Goal: Task Accomplishment & Management: Manage account settings

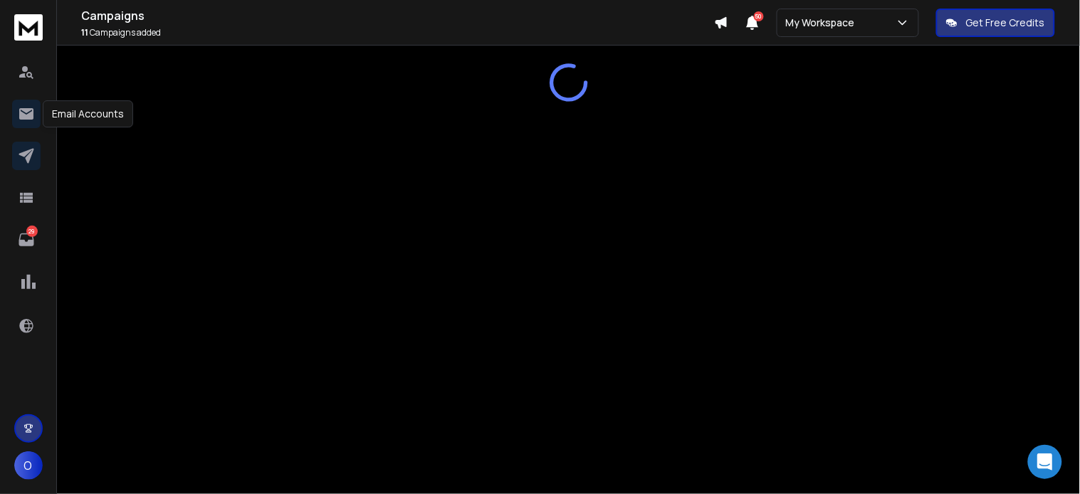
click at [21, 112] on icon at bounding box center [26, 113] width 14 height 11
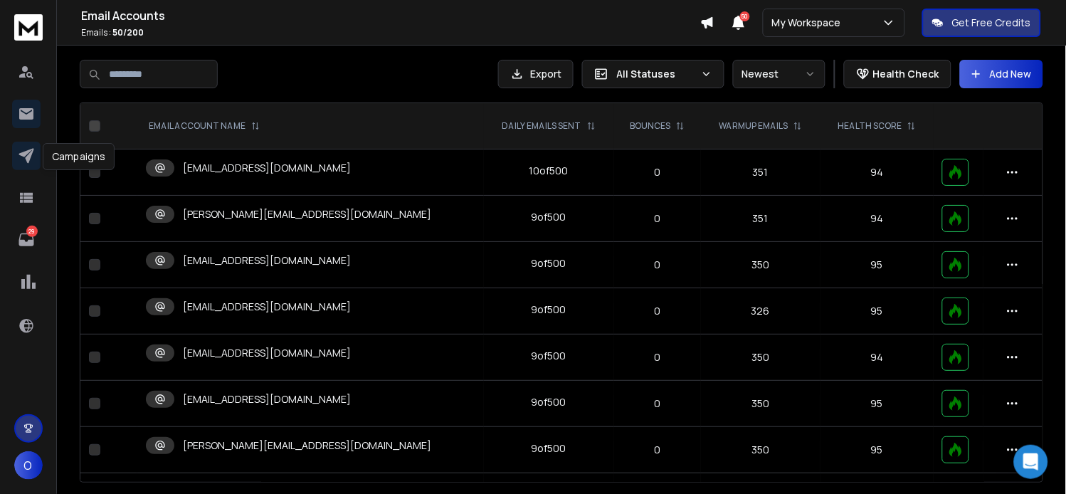
click at [16, 159] on link at bounding box center [26, 156] width 28 height 28
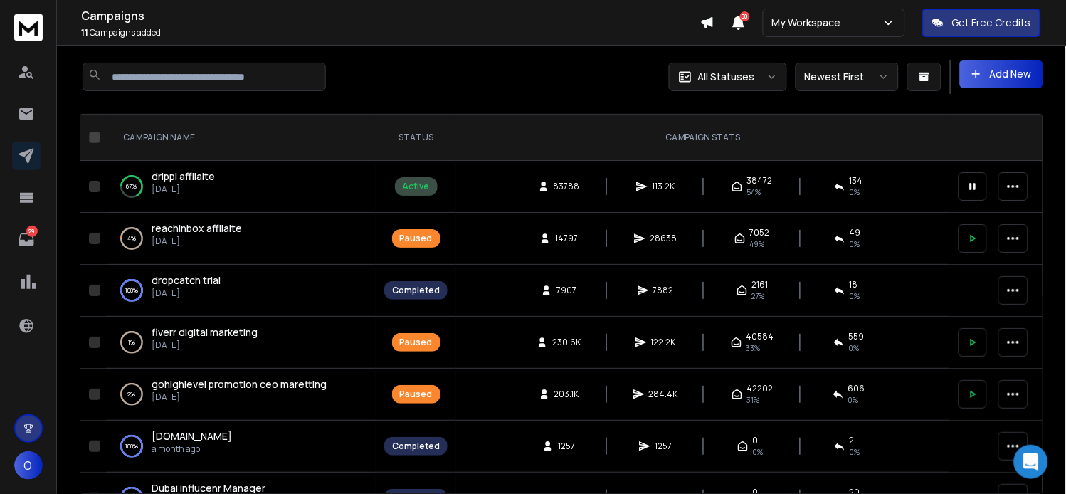
click at [224, 177] on div "67 % drippi affilaite [DATE]" at bounding box center [240, 186] width 241 height 34
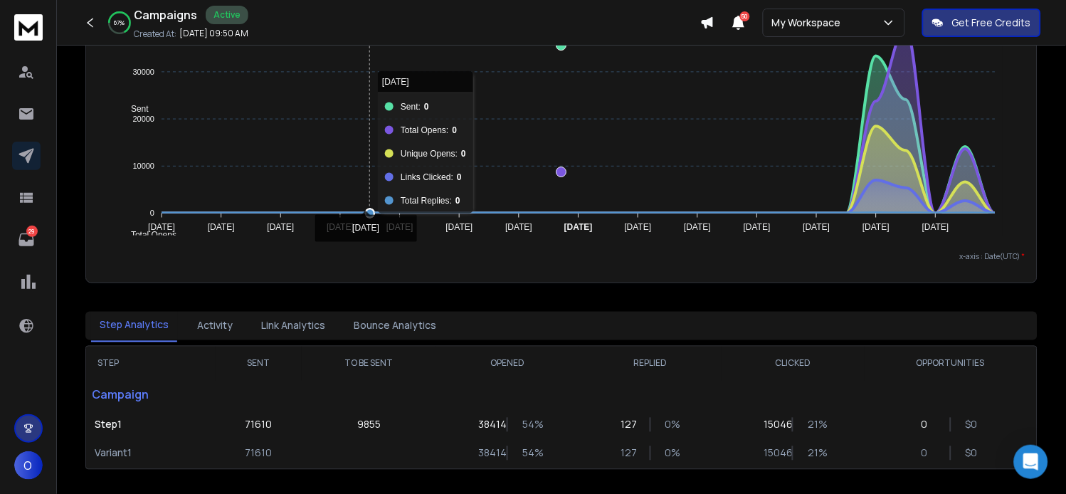
scroll to position [395, 0]
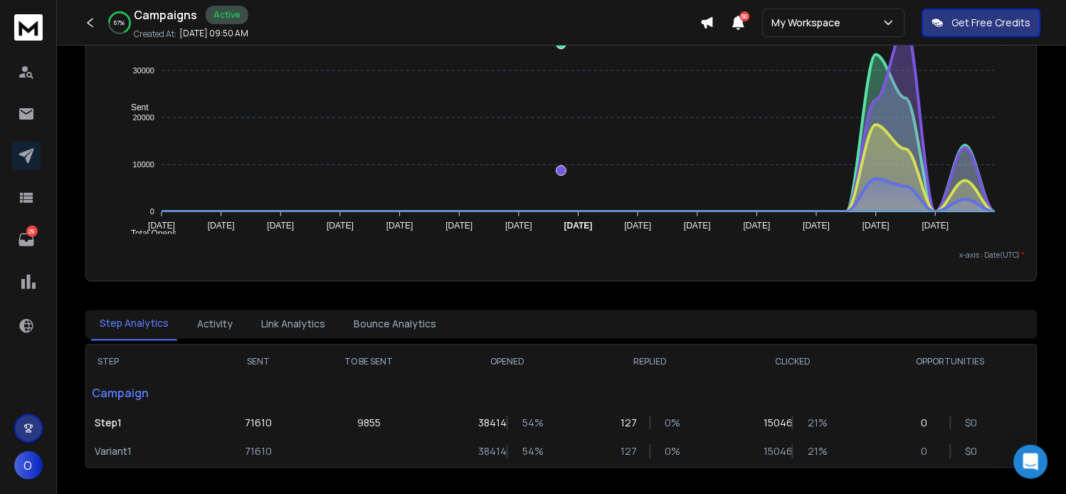
click at [205, 315] on button "Activity" at bounding box center [215, 324] width 53 height 31
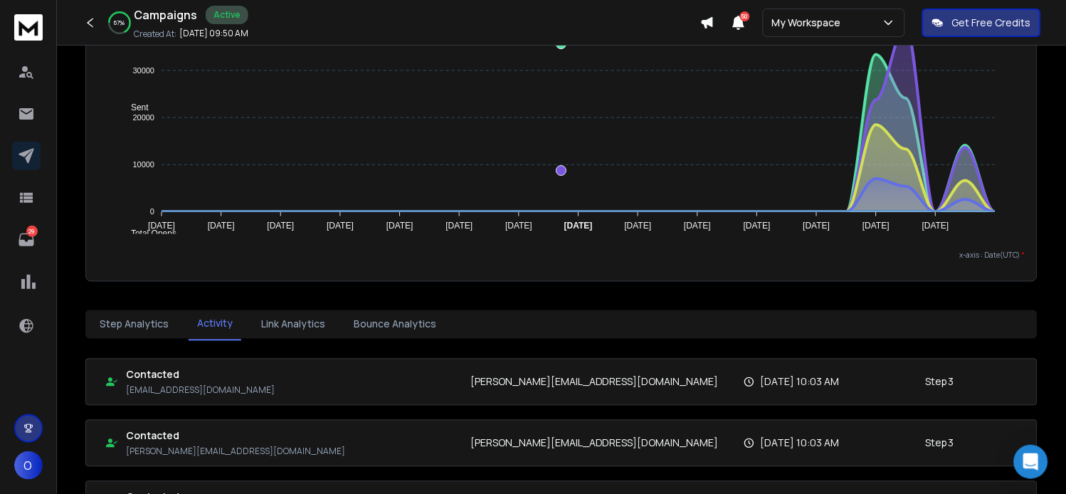
click at [276, 322] on button "Link Analytics" at bounding box center [293, 324] width 81 height 31
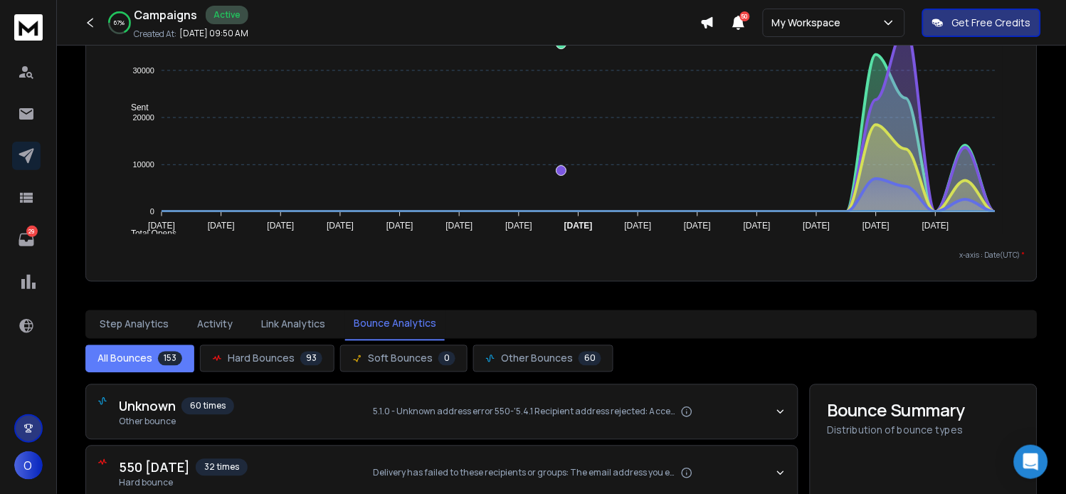
click at [395, 322] on button "Bounce Analytics" at bounding box center [395, 324] width 100 height 33
click at [288, 327] on button "Link Analytics" at bounding box center [293, 324] width 81 height 31
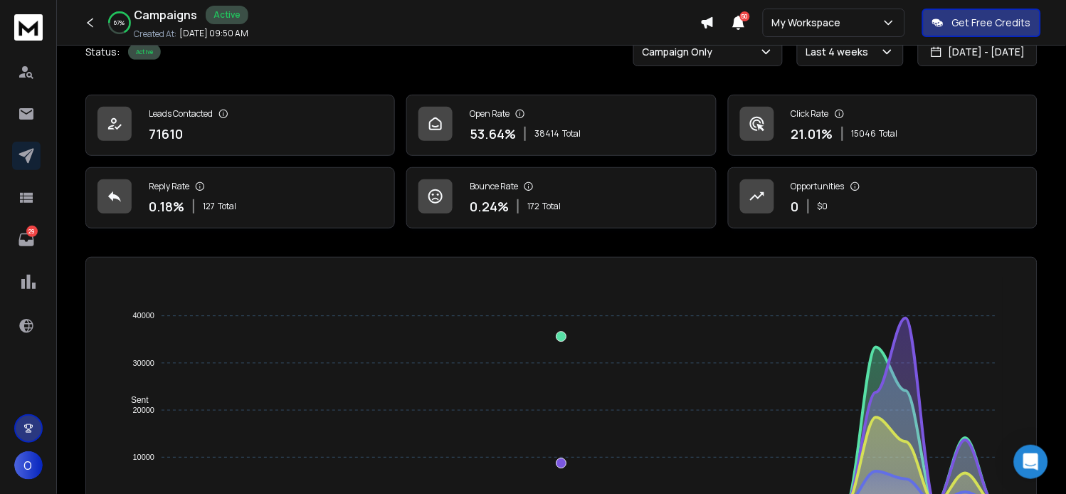
scroll to position [79, 0]
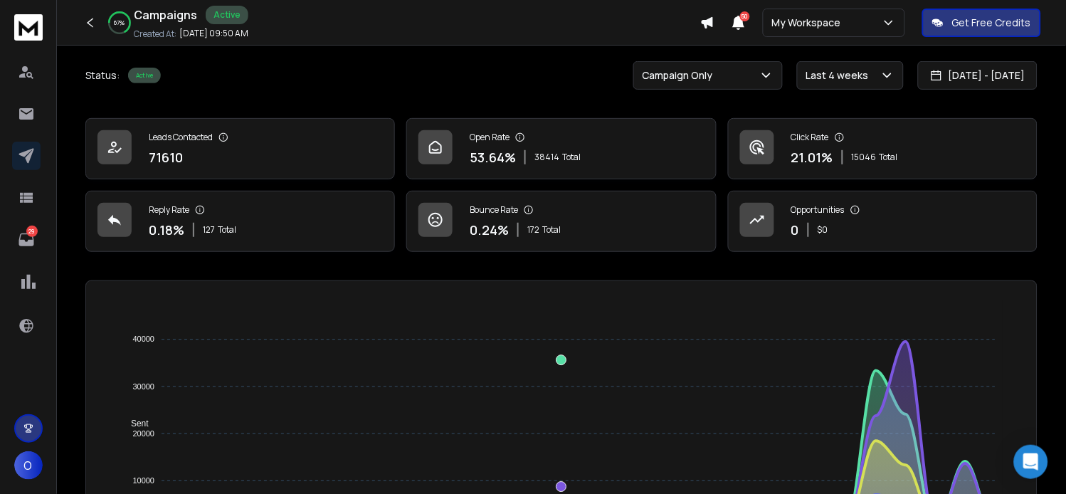
drag, startPoint x: 536, startPoint y: 55, endPoint x: 574, endPoint y: 65, distance: 39.0
click at [643, 77] on p "Campaign Only" at bounding box center [681, 75] width 76 height 14
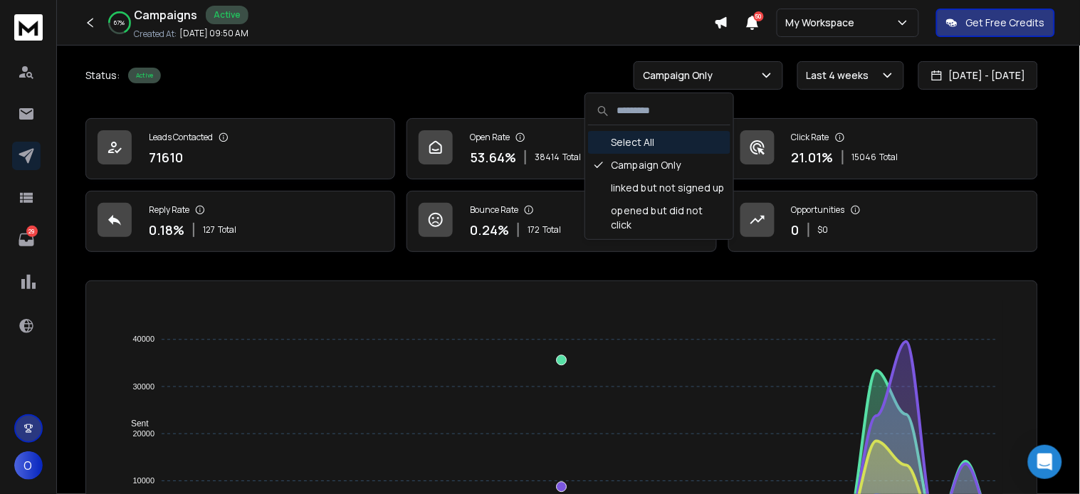
click at [592, 149] on div "Select All" at bounding box center [659, 142] width 142 height 23
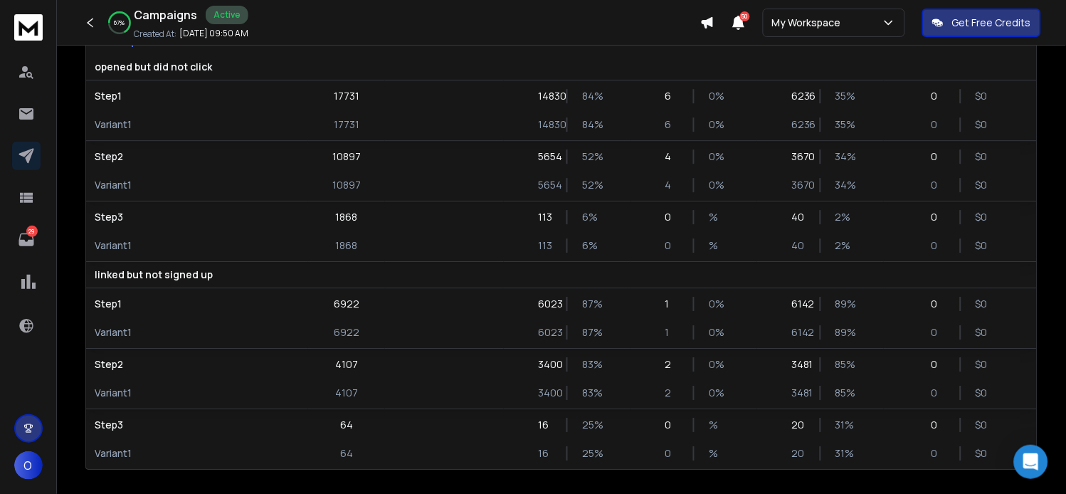
scroll to position [841, 0]
click at [6, 246] on div "29 O" at bounding box center [28, 247] width 57 height 494
click at [18, 243] on icon at bounding box center [26, 239] width 17 height 17
